Goal: Communication & Community: Answer question/provide support

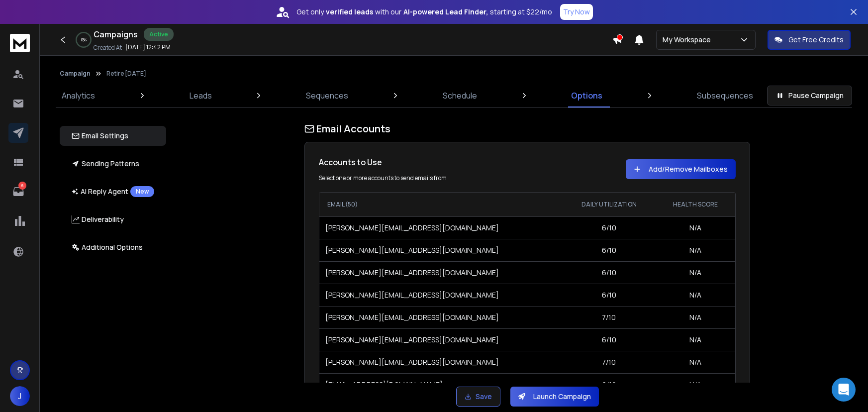
select select "*"
click at [17, 188] on icon at bounding box center [18, 191] width 10 height 9
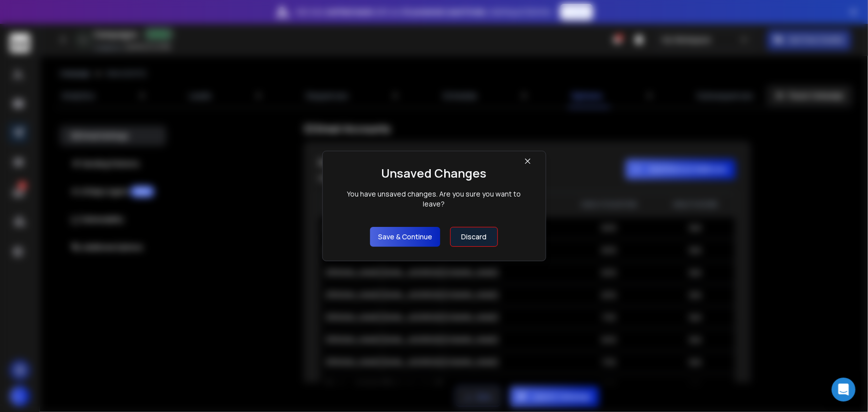
click at [470, 228] on button "Discard" at bounding box center [474, 237] width 48 height 20
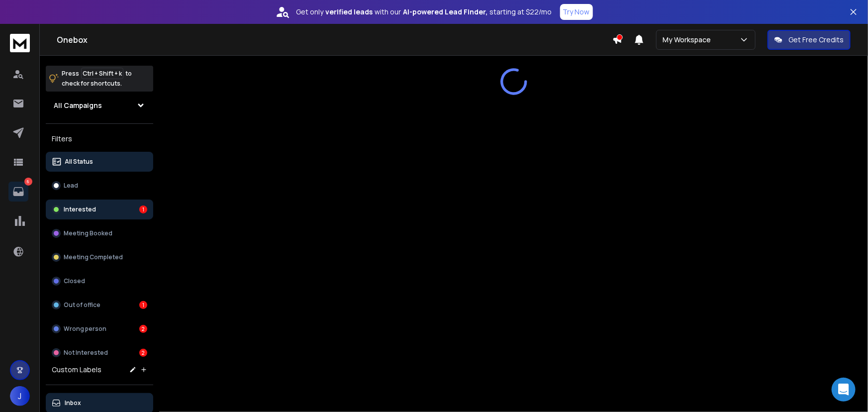
click at [98, 208] on button "Interested 1" at bounding box center [99, 209] width 107 height 20
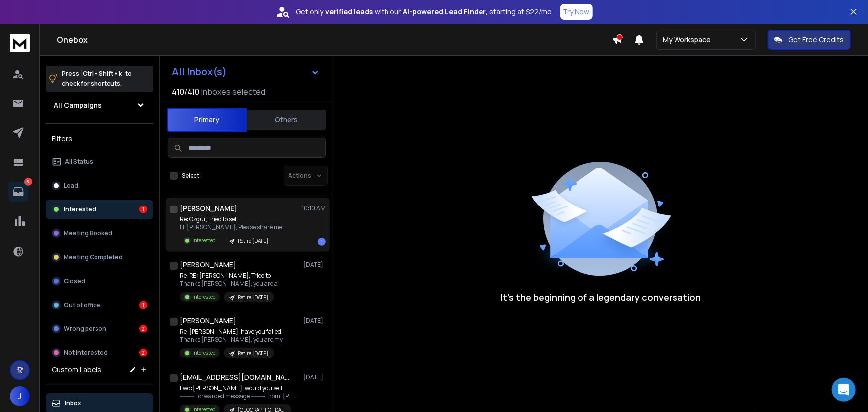
click at [252, 216] on p "Re: Ozgur, Tried to sell" at bounding box center [231, 219] width 102 height 8
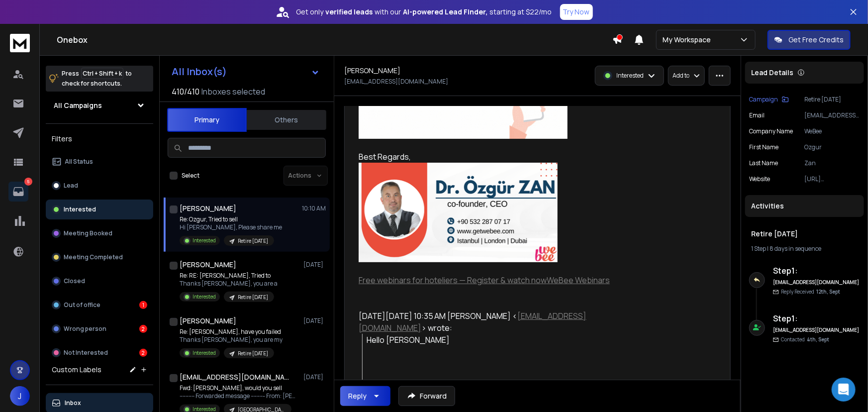
scroll to position [226, 0]
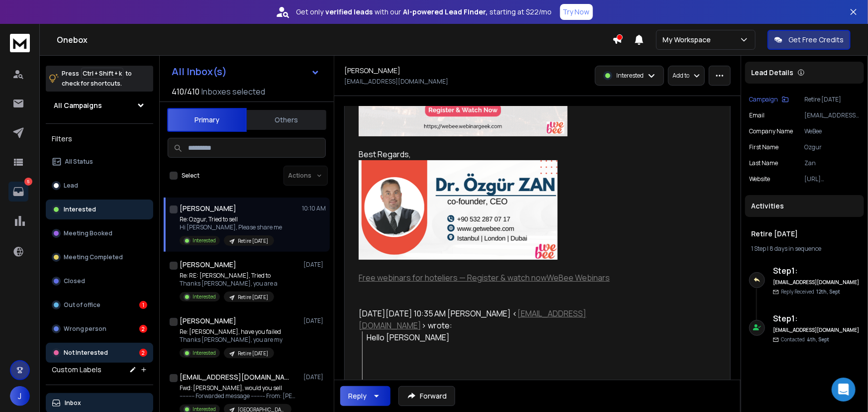
click at [88, 349] on p "Not Interested" at bounding box center [86, 353] width 44 height 8
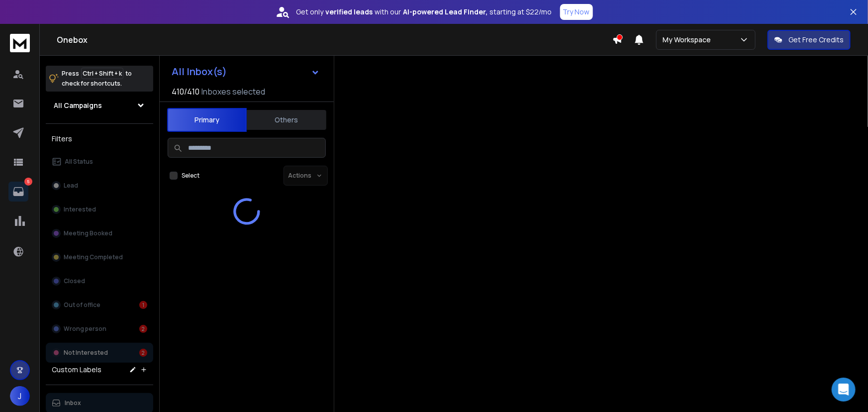
scroll to position [0, 0]
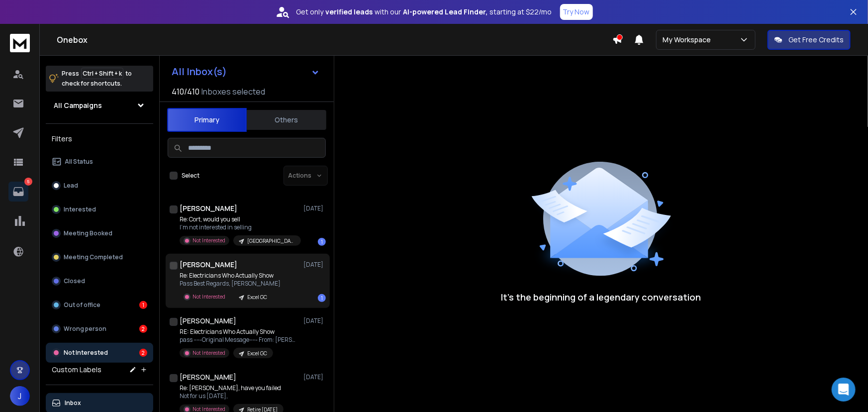
click at [239, 274] on p "Re: Electricians Who Actually Show" at bounding box center [230, 276] width 101 height 8
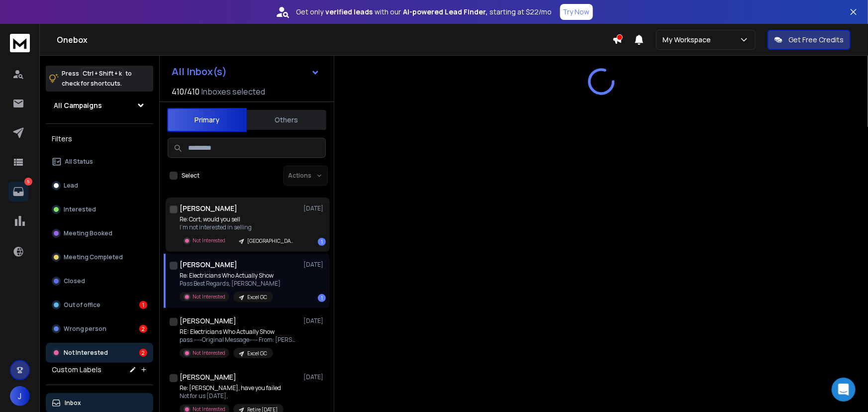
click at [243, 214] on div "[PERSON_NAME] [DATE] Re: Cort, would you sell I’m not interested in selling Not…" at bounding box center [253, 224] width 146 height 42
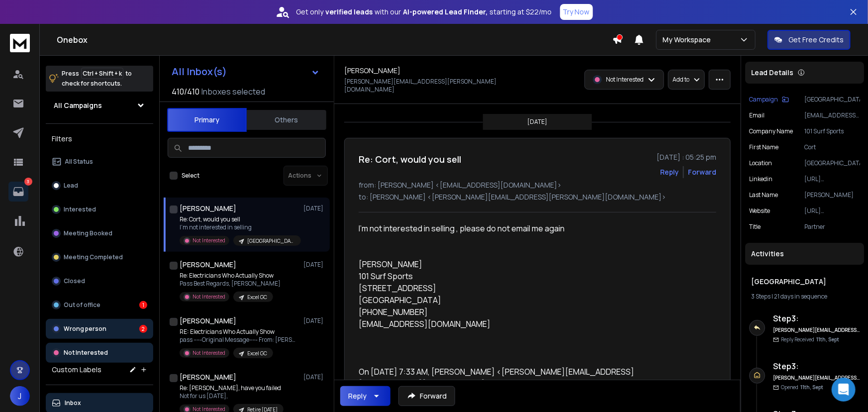
click at [88, 325] on p "Wrong person" at bounding box center [85, 329] width 43 height 8
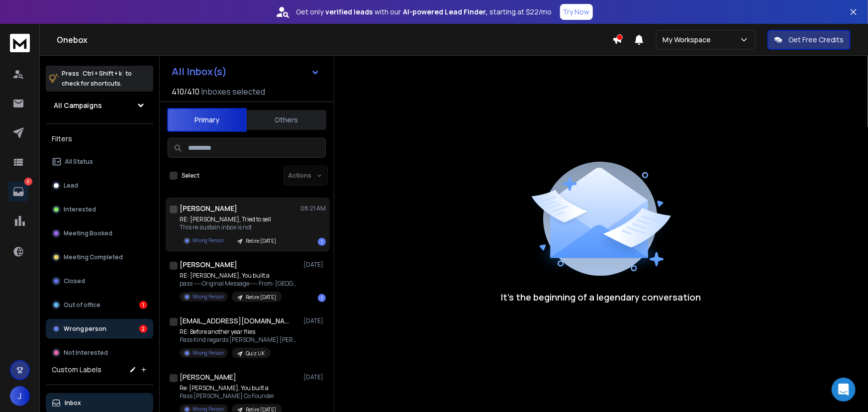
click at [233, 216] on p "RE: [PERSON_NAME], Tried to sell" at bounding box center [231, 219] width 102 height 8
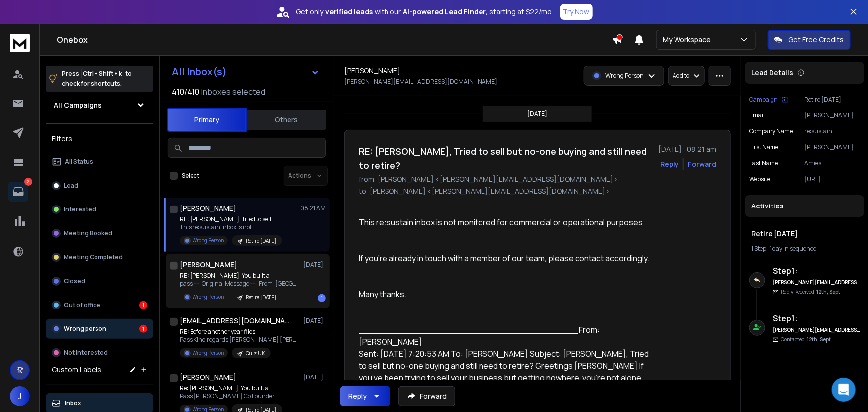
click at [228, 273] on p "RE: [PERSON_NAME], You built a" at bounding box center [239, 276] width 119 height 8
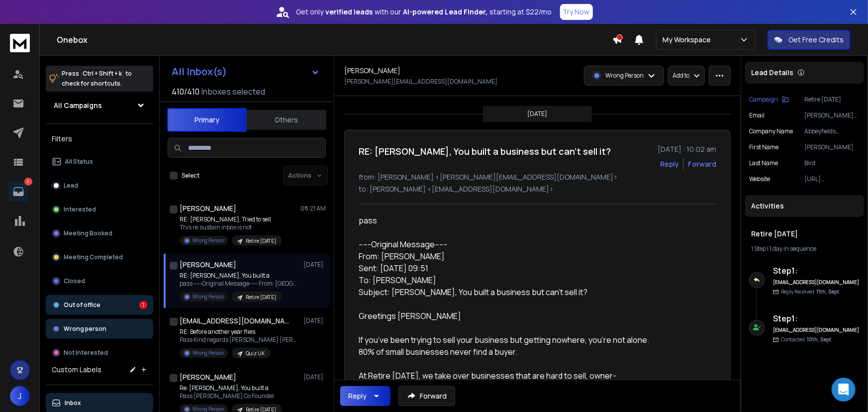
click at [85, 303] on p "Out of office" at bounding box center [82, 305] width 37 height 8
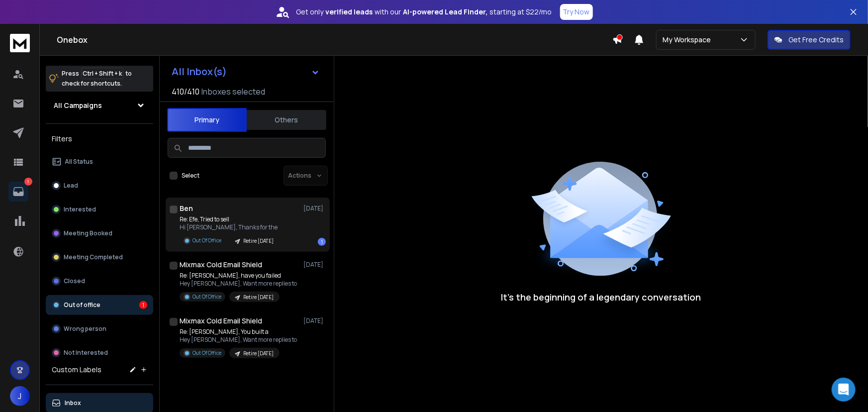
click at [254, 220] on p "Re: Efe, Tried to sell" at bounding box center [230, 219] width 100 height 8
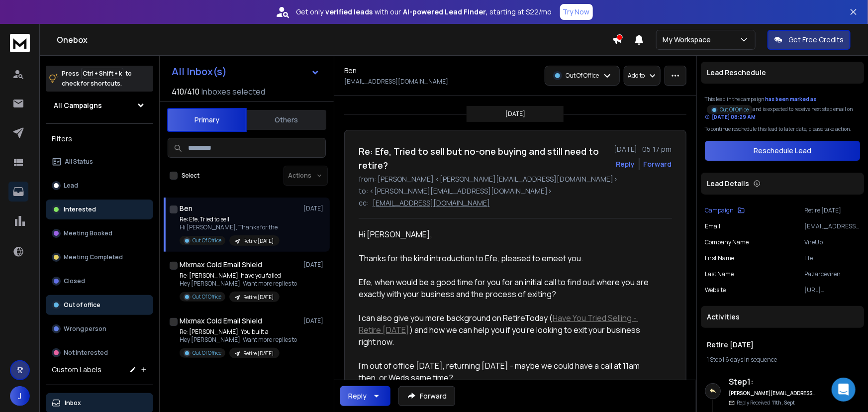
click at [102, 211] on button "Interested" at bounding box center [99, 209] width 107 height 20
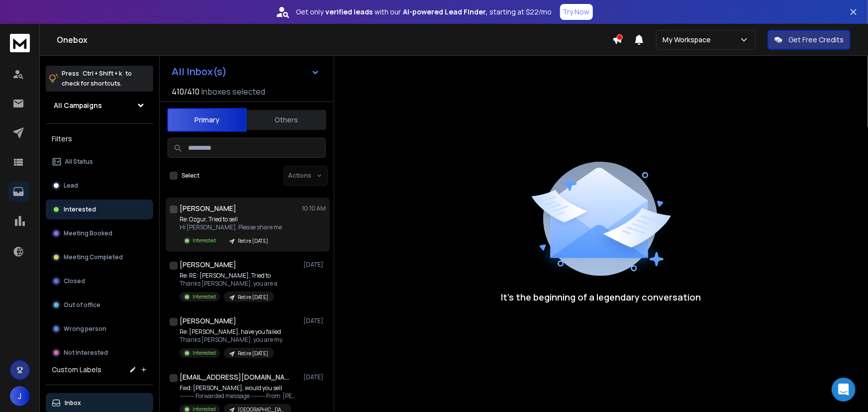
click at [222, 217] on p "Re: Ozgur, Tried to sell" at bounding box center [231, 219] width 102 height 8
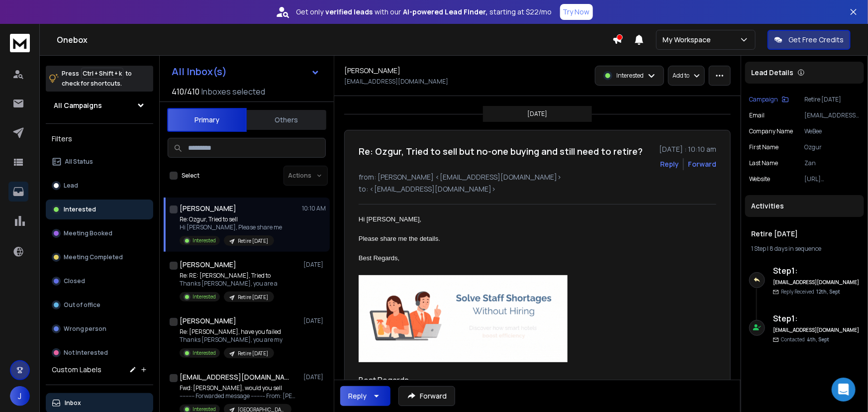
click at [670, 166] on button "Reply" at bounding box center [669, 164] width 19 height 10
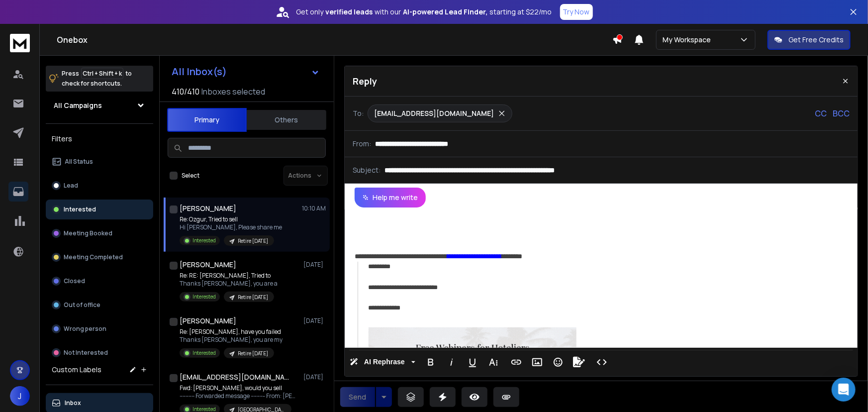
click at [816, 115] on p "CC" at bounding box center [821, 113] width 12 height 12
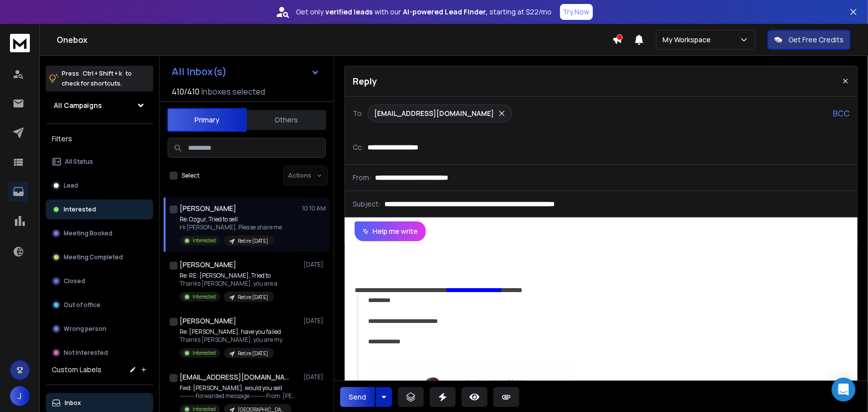
type input "**********"
click at [440, 259] on div "**********" at bounding box center [601, 311] width 513 height 140
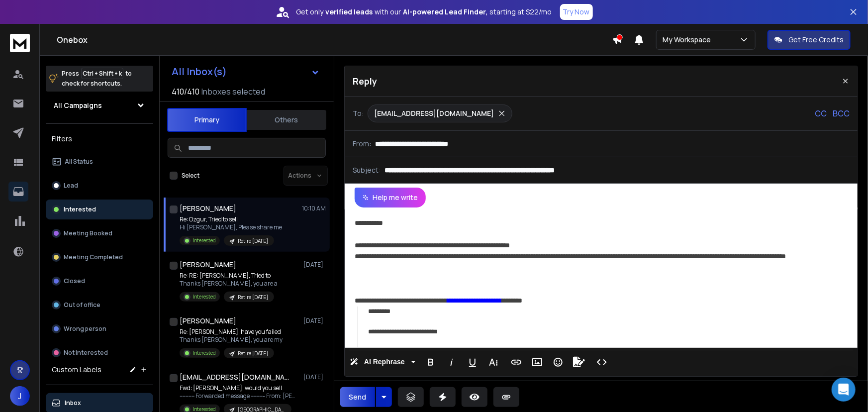
click at [544, 246] on p "**********" at bounding box center [597, 245] width 484 height 11
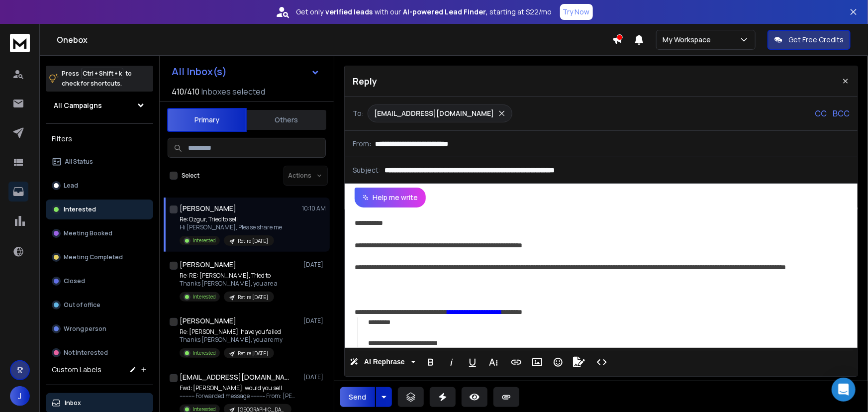
click at [437, 278] on p "**********" at bounding box center [597, 273] width 484 height 22
drag, startPoint x: 398, startPoint y: 280, endPoint x: 825, endPoint y: 270, distance: 427.3
click at [827, 270] on p "**********" at bounding box center [597, 273] width 484 height 22
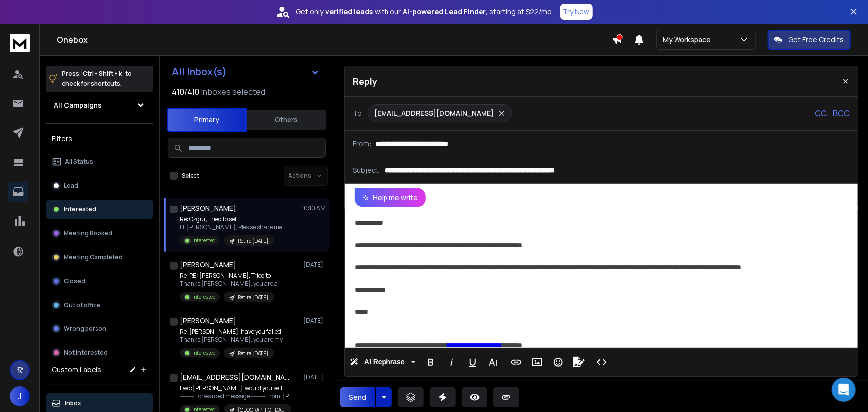
click at [361, 394] on button "Send" at bounding box center [357, 397] width 35 height 20
